Goal: Task Accomplishment & Management: Manage account settings

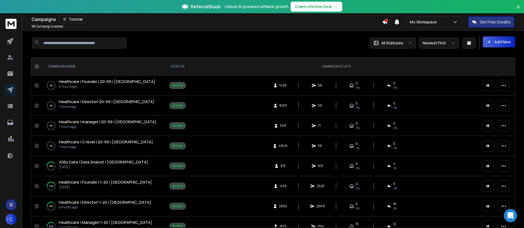
click at [91, 88] on p "6 hours ago" at bounding box center [107, 86] width 96 height 4
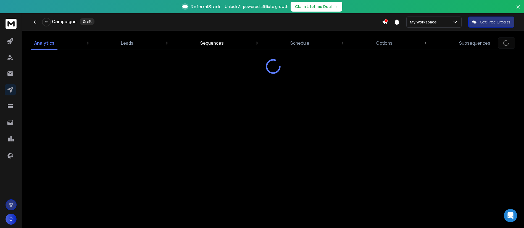
click at [198, 42] on link "Sequences" at bounding box center [212, 42] width 30 height 13
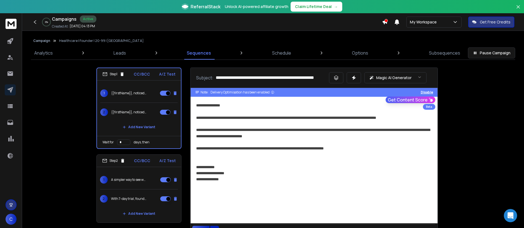
scroll to position [19, 0]
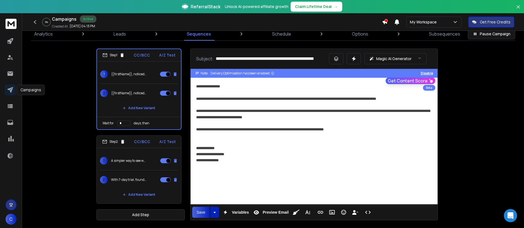
click at [8, 90] on icon at bounding box center [10, 90] width 6 height 6
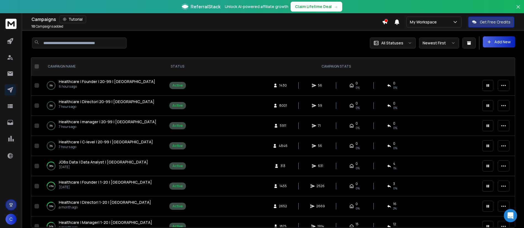
click at [109, 101] on span "Healthcare | Director| 20-99 | [GEOGRAPHIC_DATA]" at bounding box center [107, 101] width 96 height 5
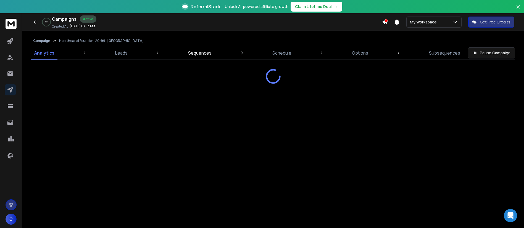
click at [201, 56] on link "Sequences" at bounding box center [200, 52] width 30 height 13
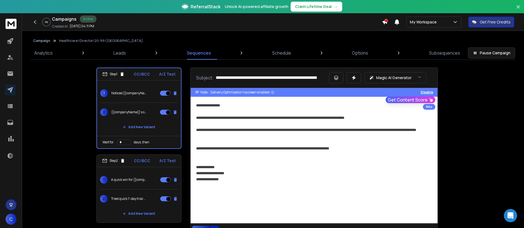
scroll to position [19, 0]
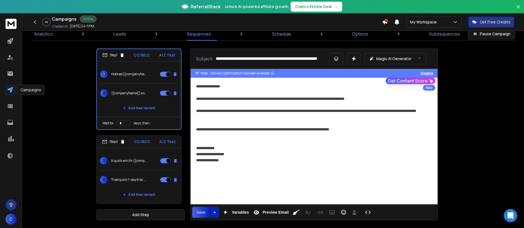
click at [7, 89] on icon at bounding box center [10, 90] width 7 height 7
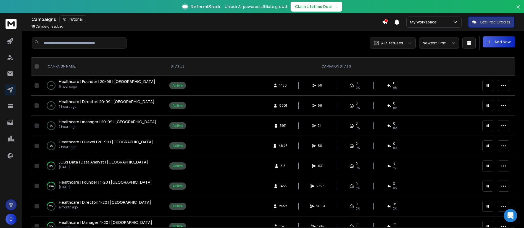
click at [94, 123] on span "Healthcare | manager | 20-99 | [GEOGRAPHIC_DATA]" at bounding box center [107, 121] width 97 height 5
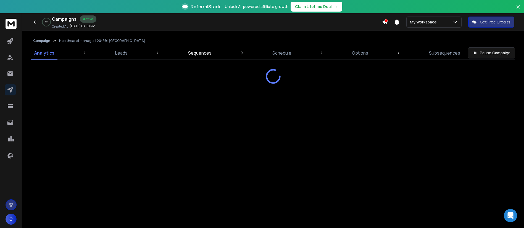
click at [190, 50] on p "Sequences" at bounding box center [199, 53] width 23 height 7
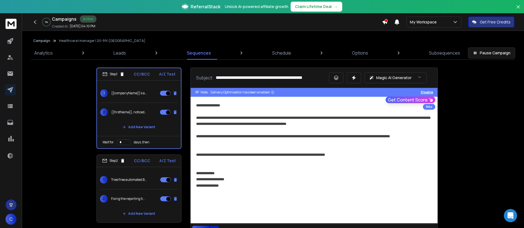
scroll to position [19, 0]
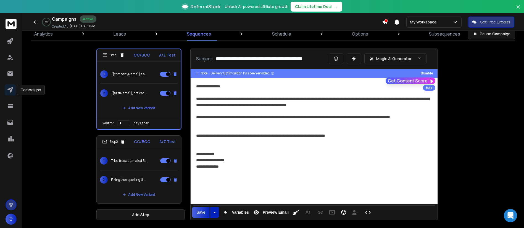
click at [9, 87] on icon at bounding box center [10, 90] width 7 height 7
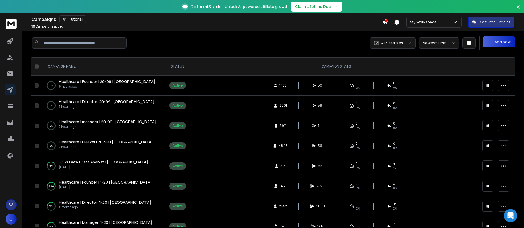
click at [95, 140] on span "Healthcare | C-level | 20-99 | [GEOGRAPHIC_DATA]" at bounding box center [106, 141] width 94 height 5
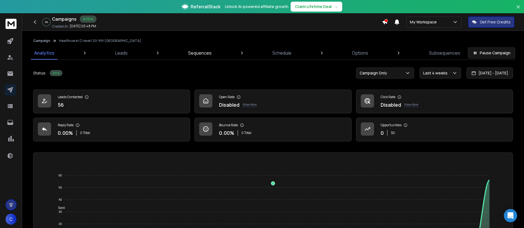
click at [196, 58] on link "Sequences" at bounding box center [200, 52] width 30 height 13
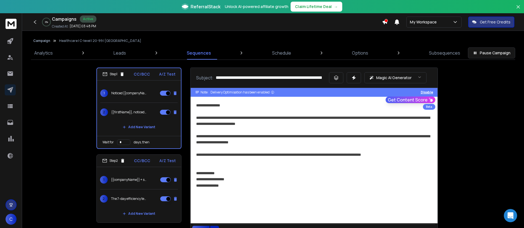
scroll to position [19, 0]
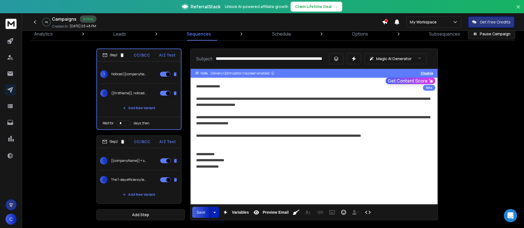
drag, startPoint x: 16, startPoint y: 89, endPoint x: 11, endPoint y: 89, distance: 4.7
click at [11, 89] on div at bounding box center [11, 90] width 13 height 13
click at [11, 89] on icon at bounding box center [10, 90] width 6 height 6
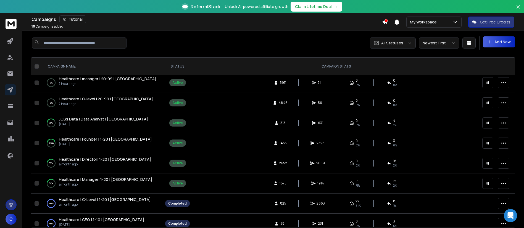
scroll to position [54, 0]
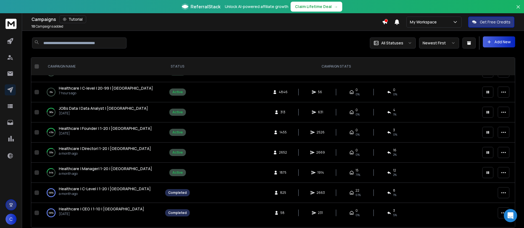
click at [79, 128] on span "Healthcare | Founder | 1-20 | [GEOGRAPHIC_DATA]" at bounding box center [105, 128] width 93 height 5
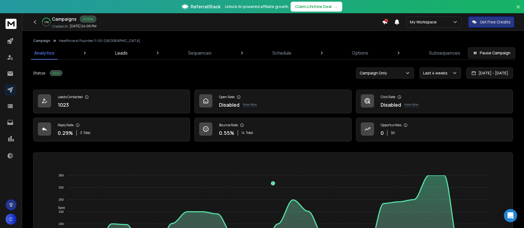
click at [123, 53] on p "Leads" at bounding box center [121, 53] width 12 height 7
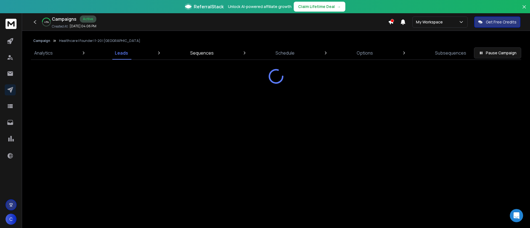
click at [196, 53] on p "Sequences" at bounding box center [201, 53] width 23 height 7
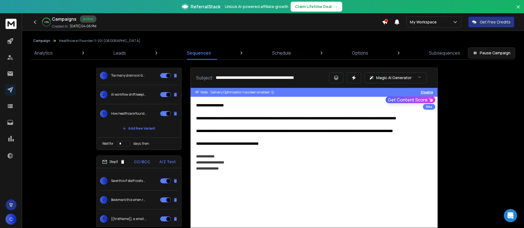
scroll to position [139, 0]
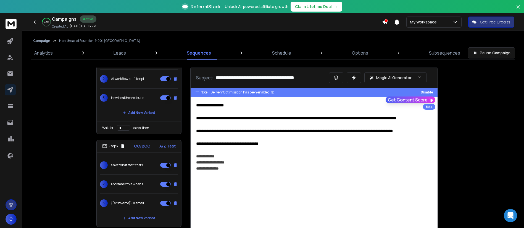
click at [123, 148] on icon at bounding box center [122, 146] width 5 height 5
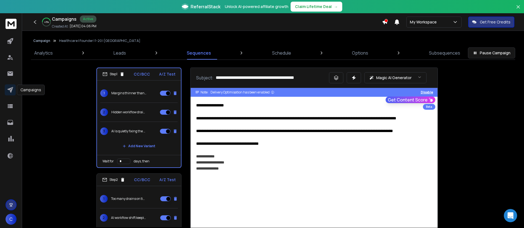
click at [10, 89] on icon at bounding box center [10, 90] width 6 height 6
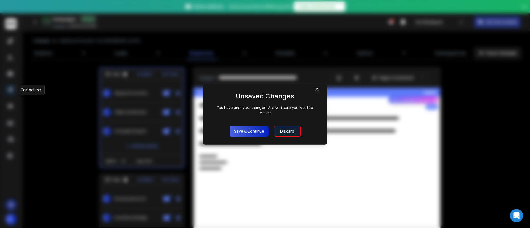
click at [248, 131] on button "Save & Continue" at bounding box center [249, 131] width 39 height 11
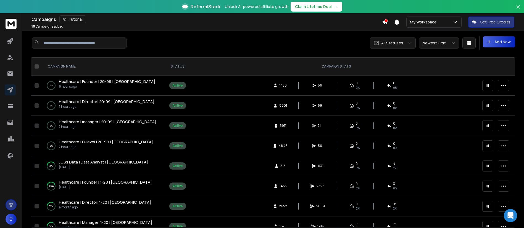
click at [100, 204] on span "Healthcare | Director| 1-20 | [GEOGRAPHIC_DATA]" at bounding box center [105, 202] width 92 height 5
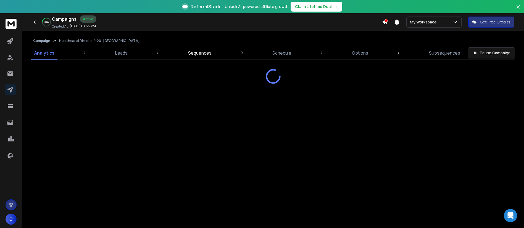
click at [198, 51] on p "Sequences" at bounding box center [199, 53] width 23 height 7
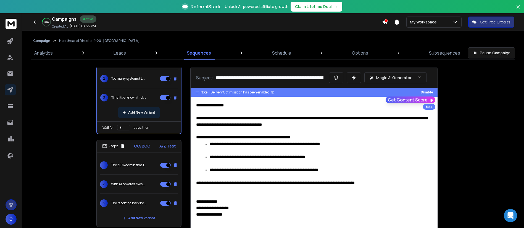
scroll to position [25, 0]
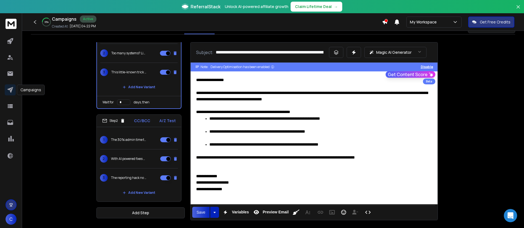
click at [12, 90] on icon at bounding box center [10, 90] width 7 height 7
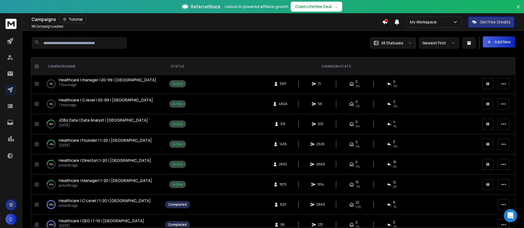
scroll to position [44, 0]
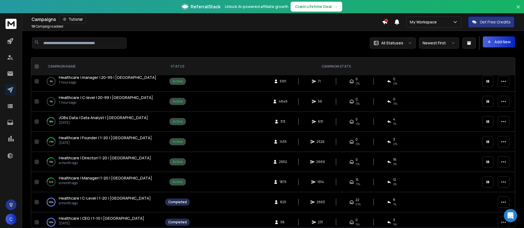
click at [99, 178] on span "Healthcare | Manager| 1-20 | [GEOGRAPHIC_DATA]" at bounding box center [105, 178] width 93 height 5
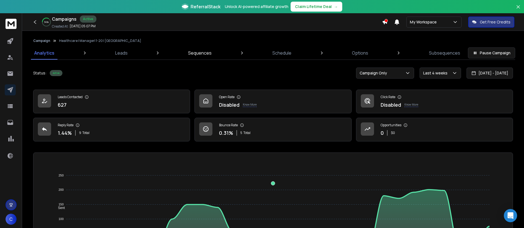
click at [195, 53] on p "Sequences" at bounding box center [199, 53] width 23 height 7
click at [204, 51] on p "Sequences" at bounding box center [199, 53] width 23 height 7
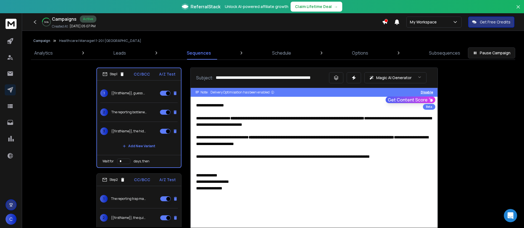
scroll to position [34, 0]
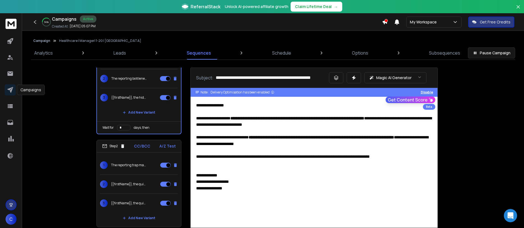
click at [9, 90] on icon at bounding box center [10, 90] width 7 height 7
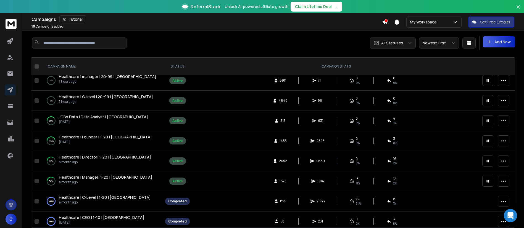
scroll to position [54, 0]
